Goal: Task Accomplishment & Management: Complete application form

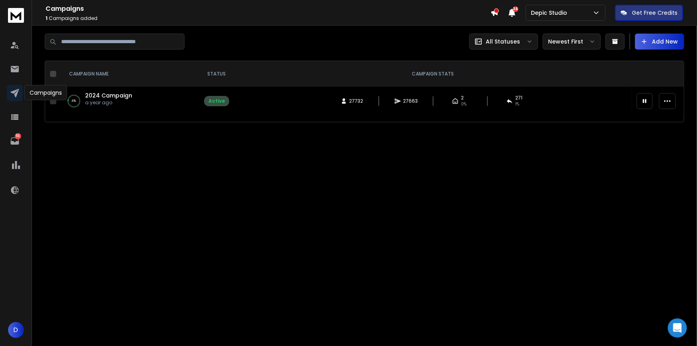
click at [13, 91] on icon at bounding box center [14, 93] width 8 height 8
click at [144, 118] on caption at bounding box center [364, 118] width 639 height 6
click at [19, 140] on icon at bounding box center [15, 141] width 10 height 10
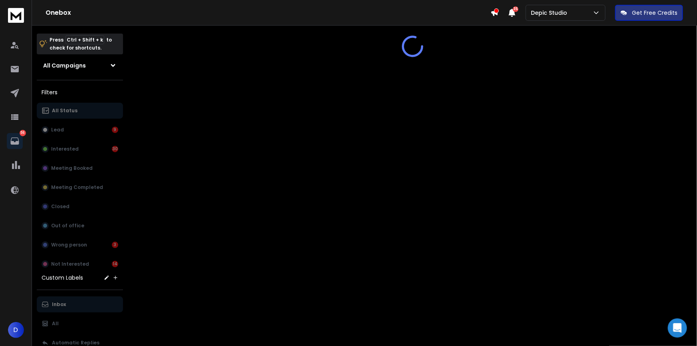
click at [80, 110] on div "All Status Lead 9 Interested 30 Meeting Booked Meeting Completed Closed Out of …" at bounding box center [80, 187] width 86 height 169
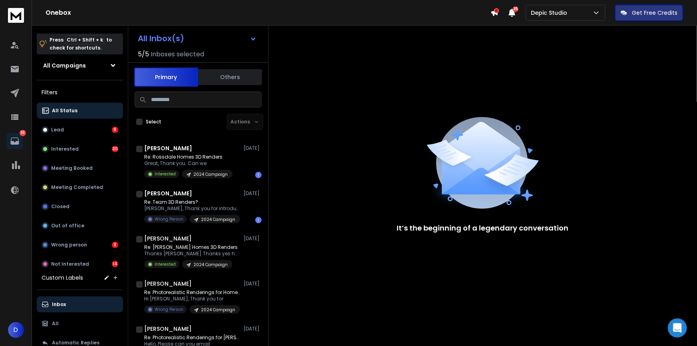
click at [206, 161] on div "Select Actions Brooke Parker 13 Aug Re: Rossdale Homes 3D Renders Great, Thank …" at bounding box center [198, 241] width 140 height 306
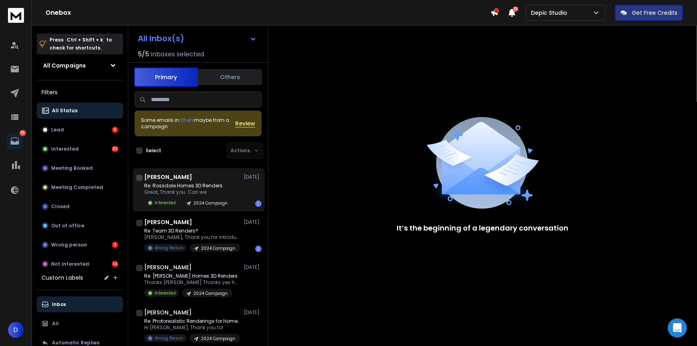
click at [233, 202] on div "Re: Rossdale Homes 3D Renders Great, Thank you. Can we Interested 2024 Campaign…" at bounding box center [202, 195] width 117 height 24
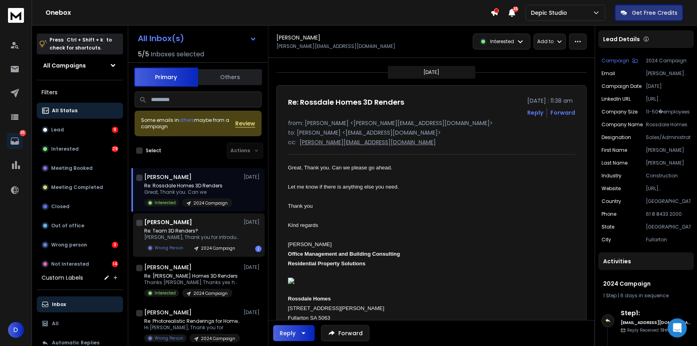
click at [241, 229] on div "Re: Team 3D Renders? Sandy, Thank you for introducing Wrong Person 2024 Campaig…" at bounding box center [202, 240] width 117 height 24
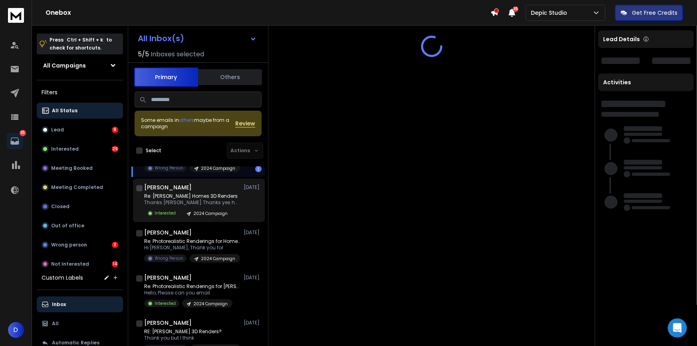
scroll to position [109, 0]
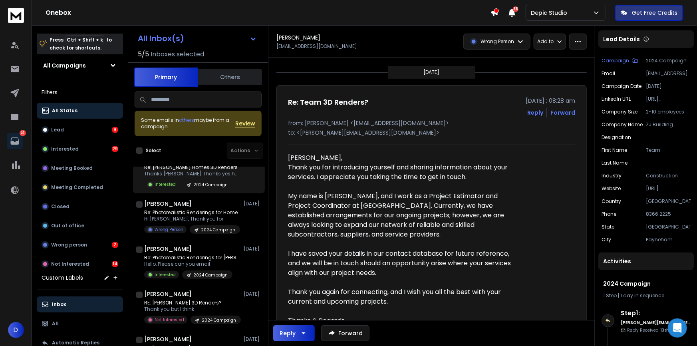
click at [237, 184] on div "Re: Springate Homes 3D Renders Thanks Shruti Thanks yes had Interested 2024 Cam…" at bounding box center [202, 176] width 117 height 24
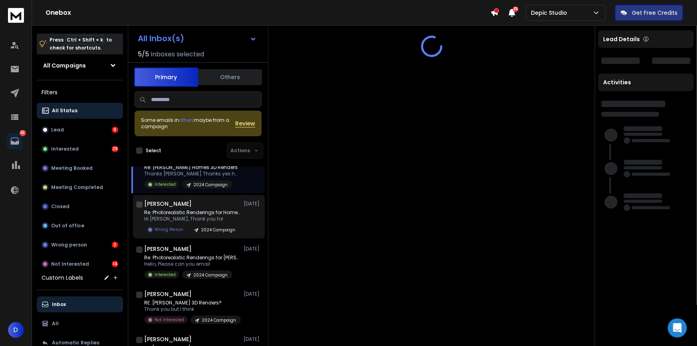
click at [234, 213] on p "Re: Photorealistic Renderings for HomeLux" at bounding box center [192, 212] width 96 height 6
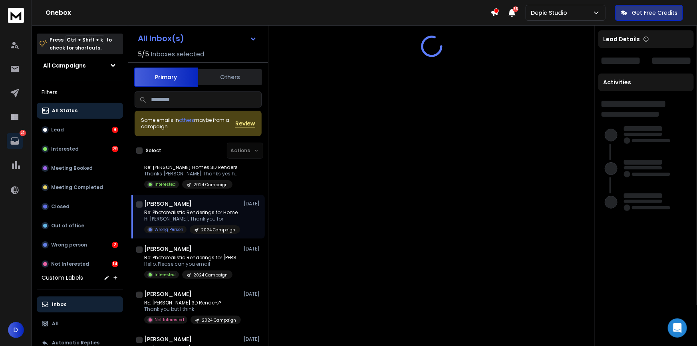
click at [236, 256] on div "Re: Photorealistic Renderings for Ray Hello, Please can you email Interested 20…" at bounding box center [202, 266] width 117 height 24
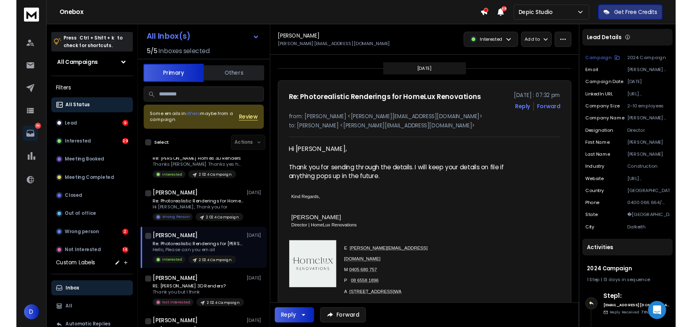
scroll to position [0, 0]
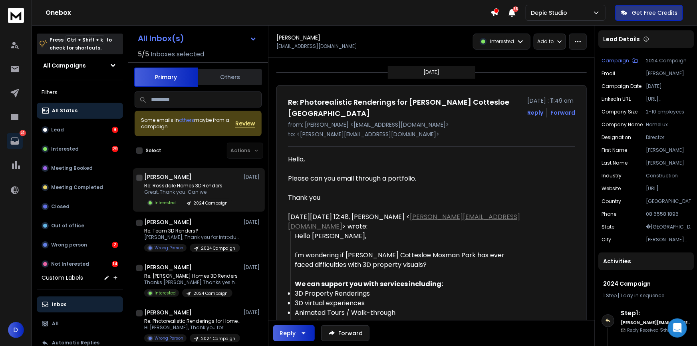
click at [228, 175] on div "Brooke Parker 13 Aug" at bounding box center [202, 177] width 117 height 8
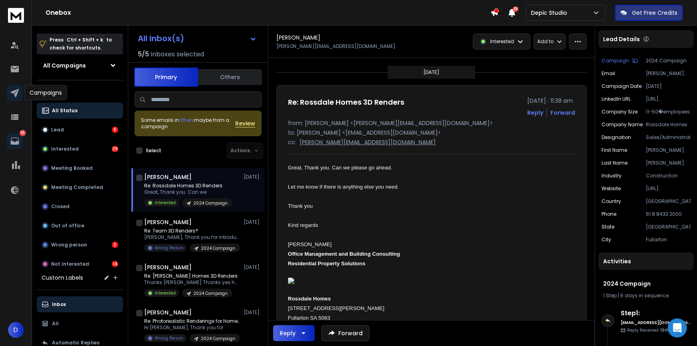
click at [14, 94] on icon at bounding box center [15, 93] width 10 height 10
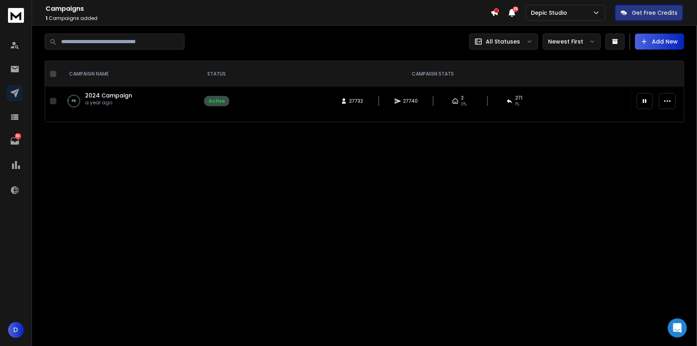
click at [154, 103] on div "4 % 2024 Campaign a year ago" at bounding box center [129, 100] width 124 height 19
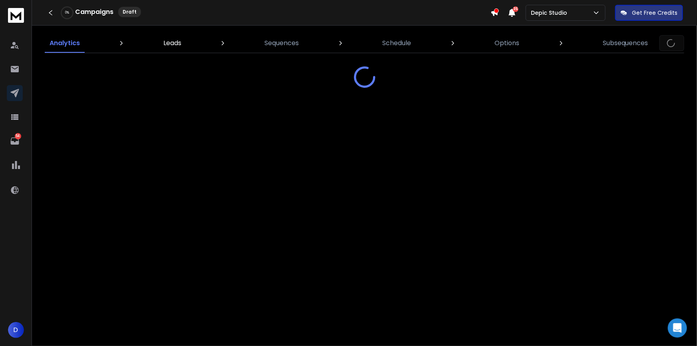
click at [175, 47] on p "Leads" at bounding box center [172, 43] width 18 height 10
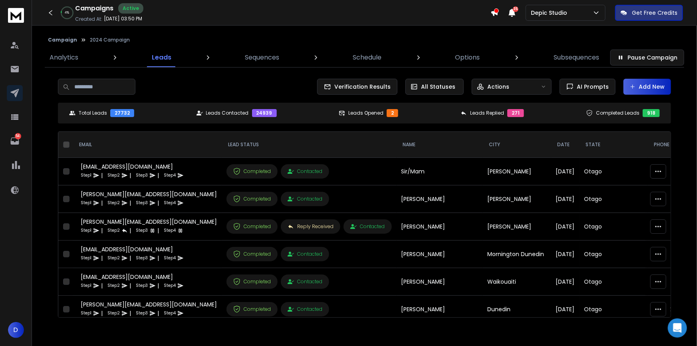
click at [643, 84] on button "Add New" at bounding box center [647, 87] width 48 height 16
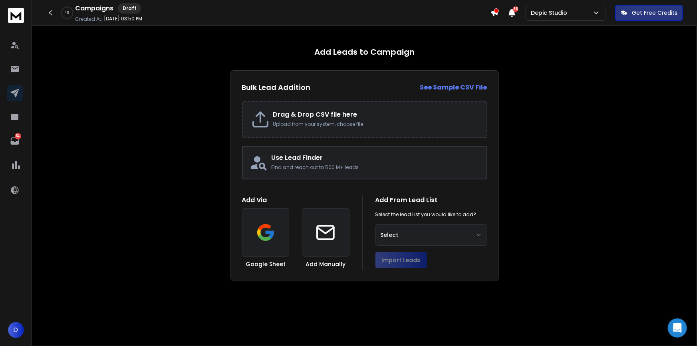
click at [294, 117] on h2 "Drag & Drop CSV file here" at bounding box center [375, 115] width 205 height 10
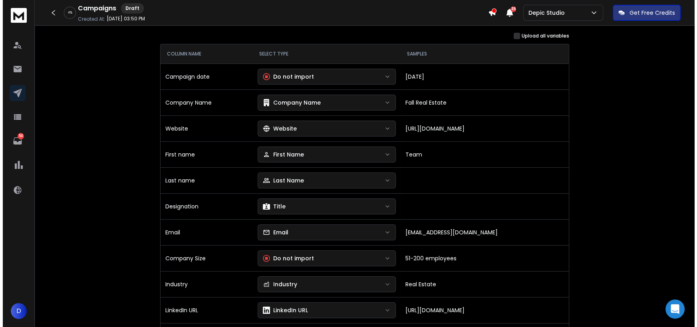
scroll to position [109, 0]
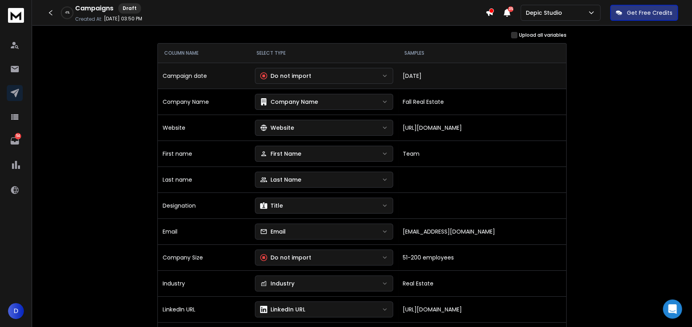
click at [291, 75] on div "Do not import" at bounding box center [285, 76] width 51 height 8
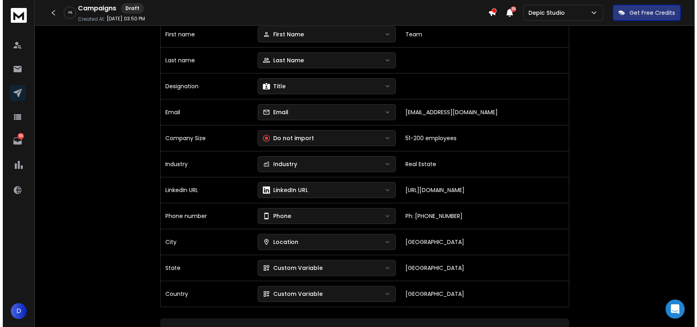
scroll to position [254, 0]
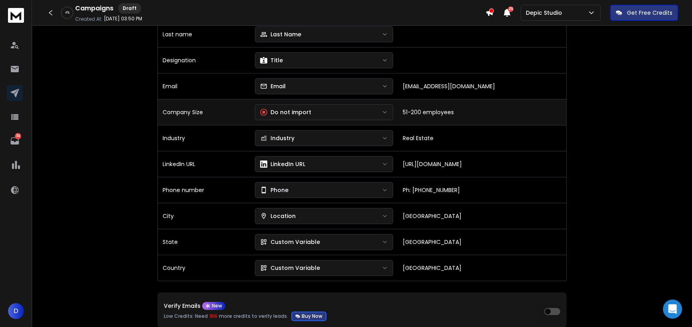
click at [300, 114] on div "Do not import" at bounding box center [285, 112] width 51 height 8
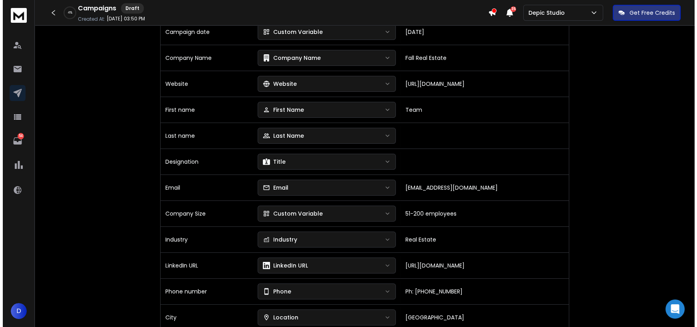
scroll to position [185, 0]
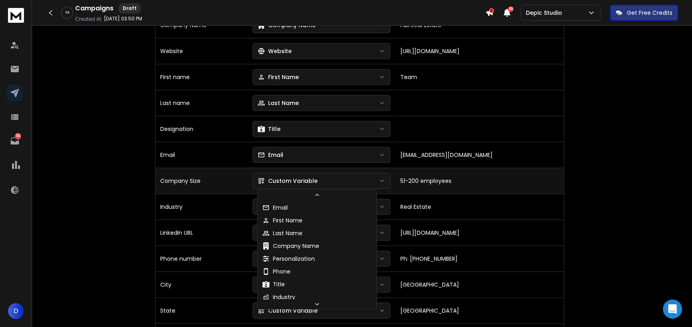
click at [286, 179] on div "Custom Variable" at bounding box center [288, 181] width 60 height 8
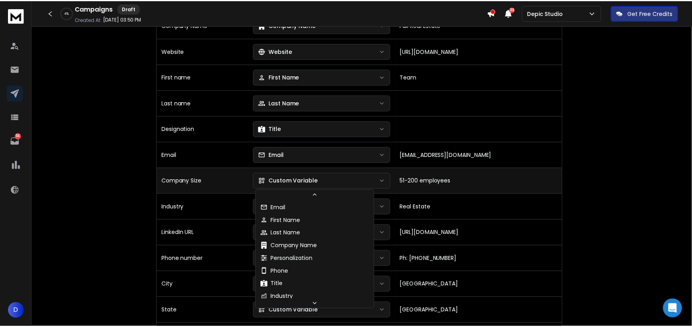
scroll to position [68, 0]
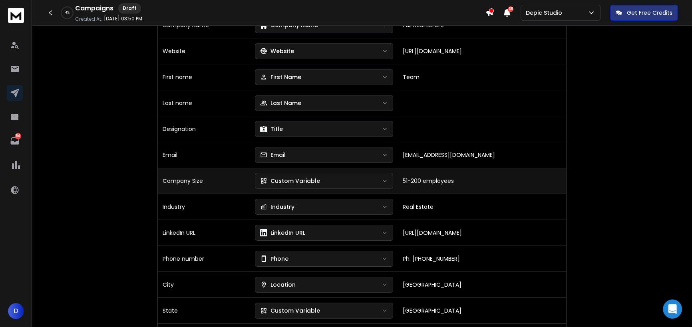
click at [286, 179] on div "Custom Variable" at bounding box center [290, 181] width 60 height 8
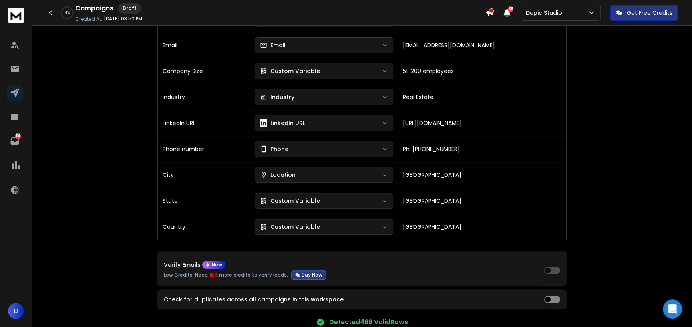
scroll to position [331, 0]
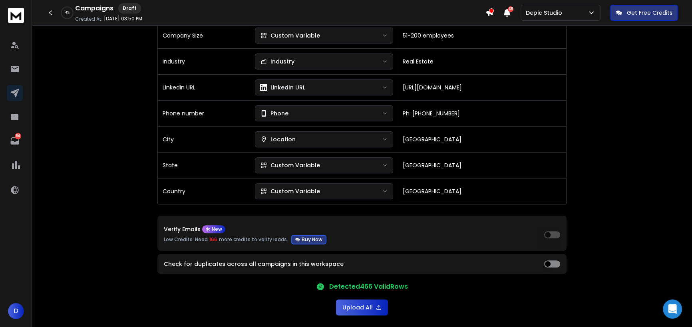
click at [359, 307] on button "Upload All" at bounding box center [362, 308] width 52 height 16
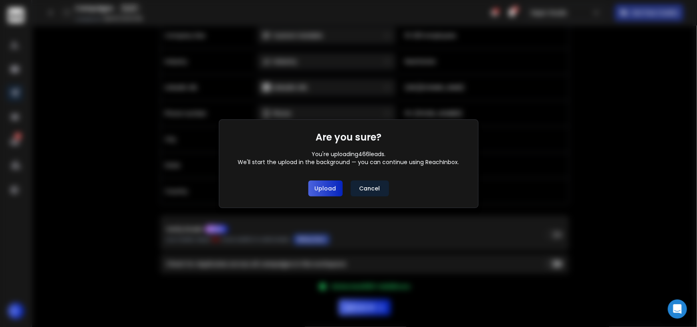
click at [327, 191] on button "Upload" at bounding box center [325, 189] width 34 height 16
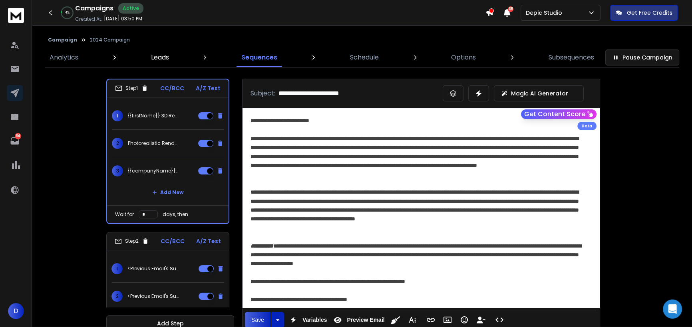
click at [170, 56] on link "Leads" at bounding box center [160, 57] width 28 height 19
